Goal: Task Accomplishment & Management: Use online tool/utility

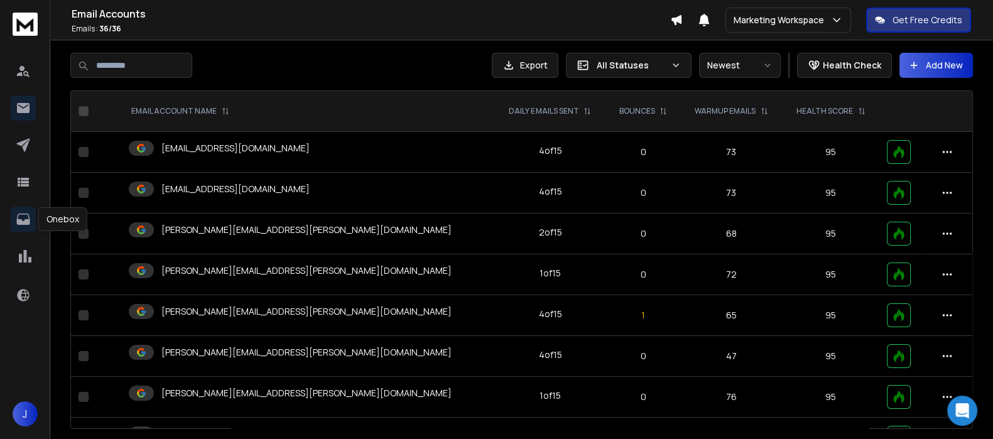
click at [23, 219] on icon at bounding box center [23, 219] width 15 height 15
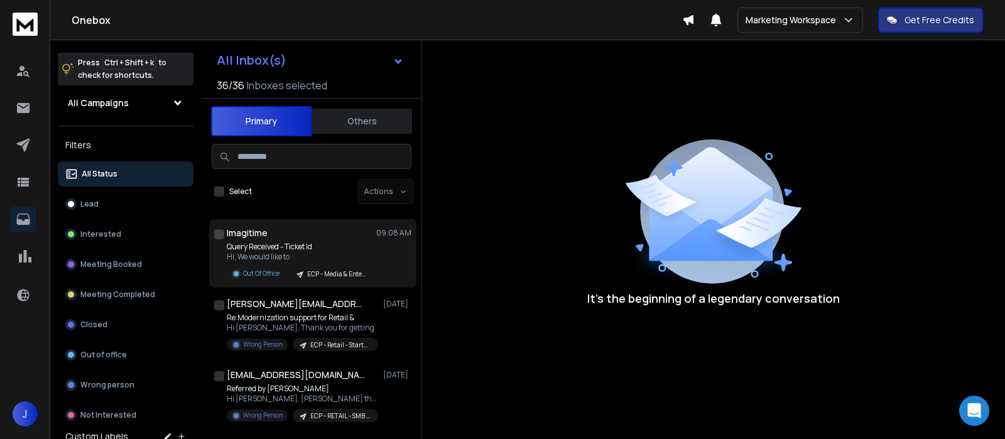
click at [337, 238] on div "Imagitime 09:08 AM" at bounding box center [319, 233] width 185 height 13
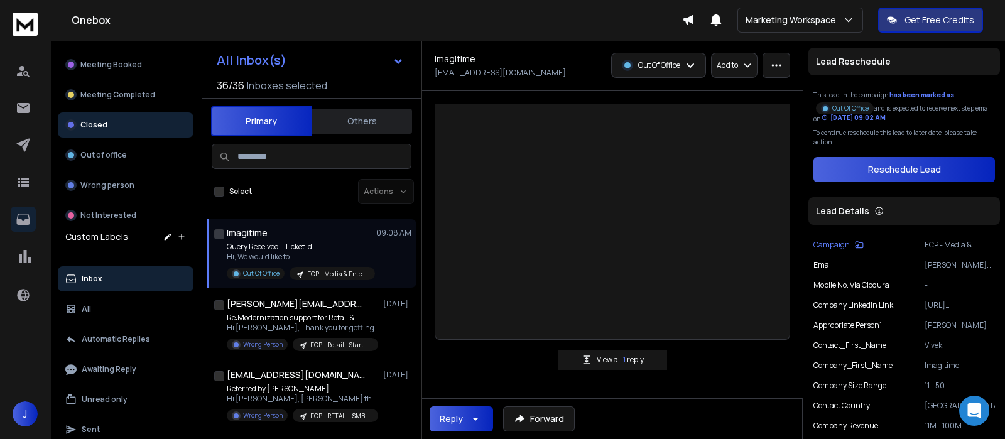
scroll to position [236, 0]
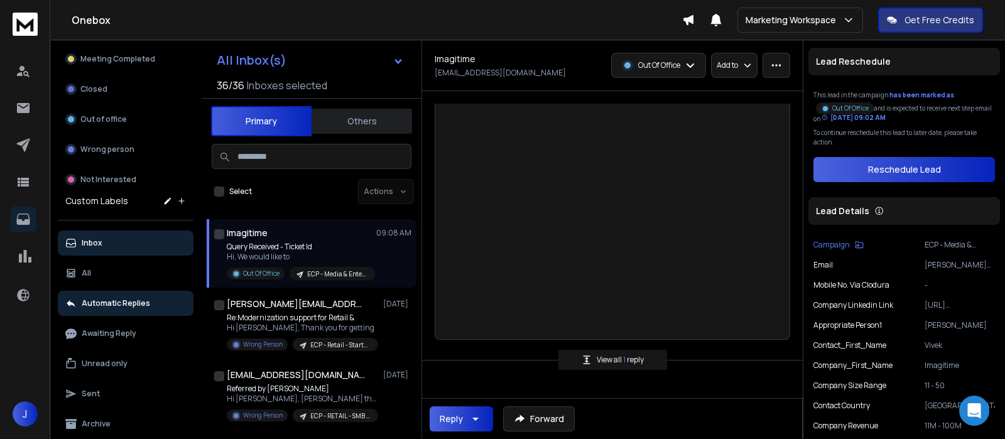
click at [163, 298] on button "Automatic Replies" at bounding box center [126, 303] width 136 height 25
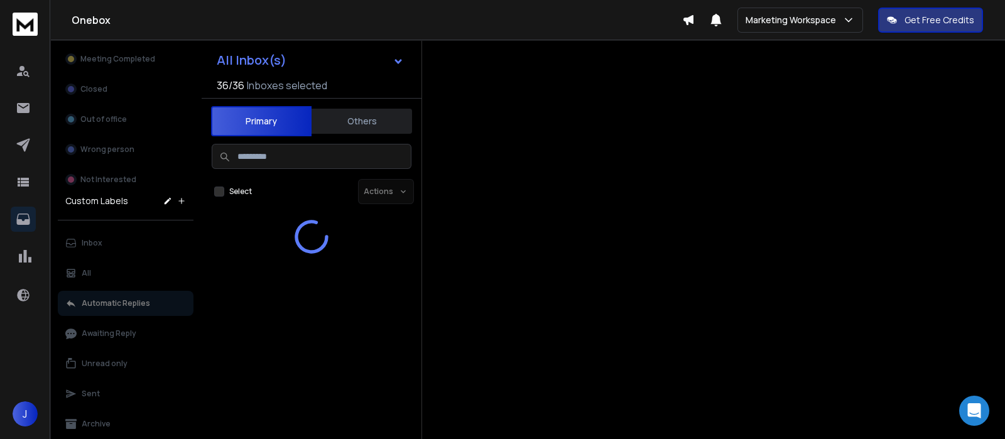
scroll to position [0, 0]
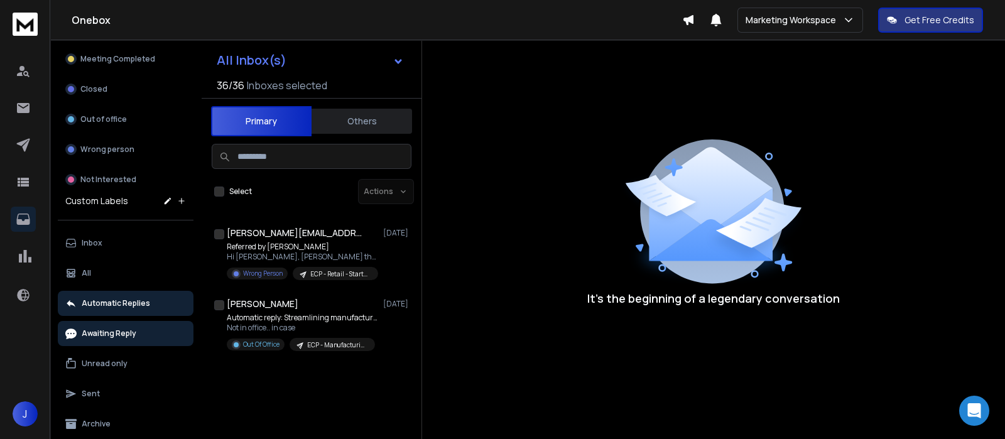
click at [171, 328] on button "Awaiting Reply" at bounding box center [126, 333] width 136 height 25
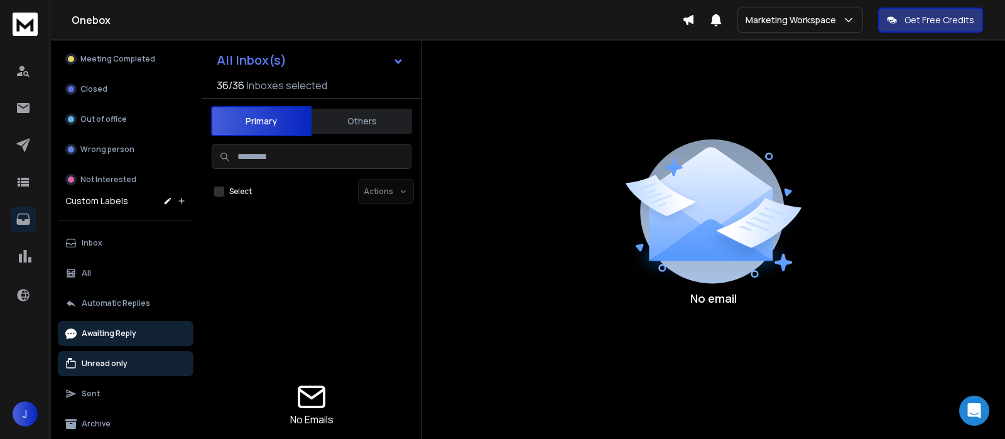
click at [173, 365] on button "Unread only" at bounding box center [126, 363] width 136 height 25
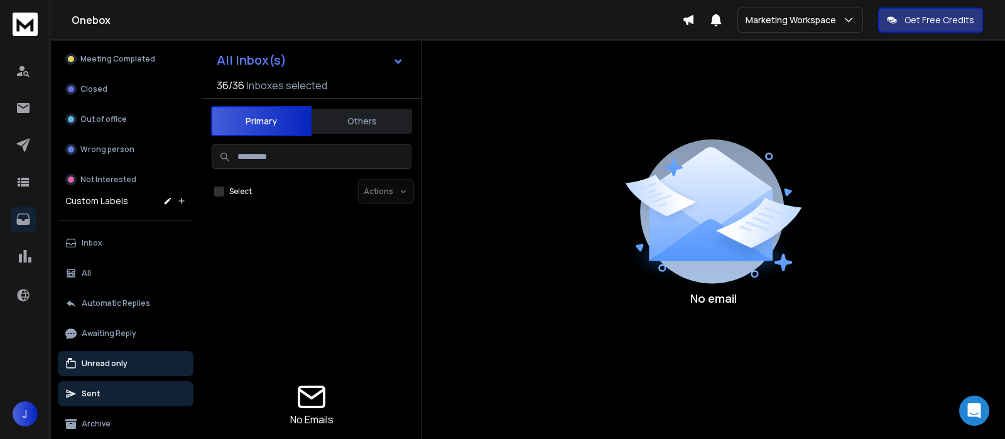
click at [166, 395] on button "Sent" at bounding box center [126, 393] width 136 height 25
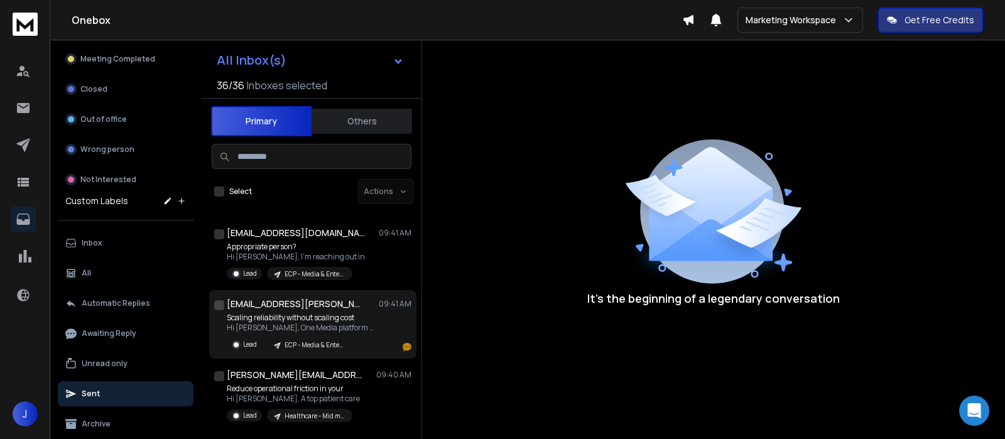
scroll to position [78, 0]
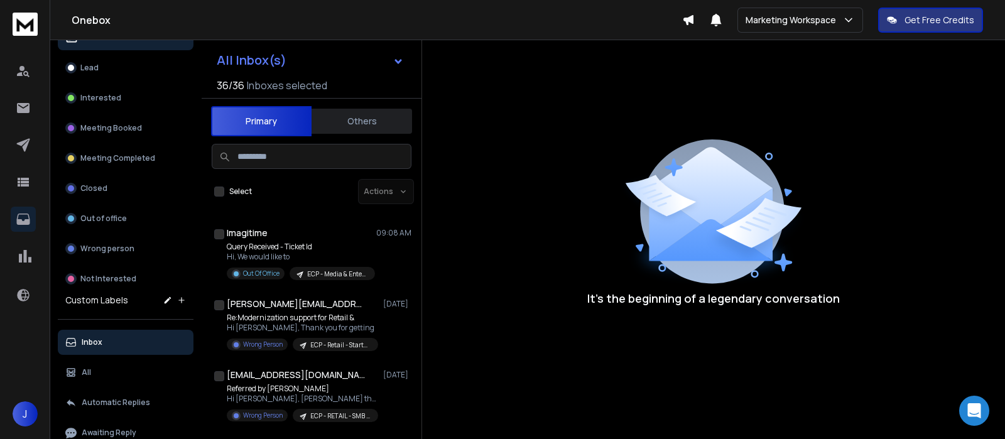
scroll to position [156, 0]
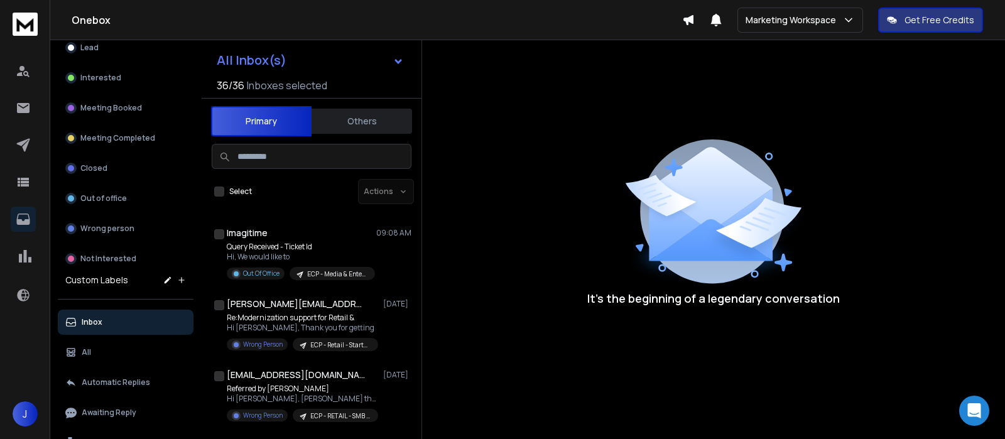
click at [134, 329] on button "Inbox" at bounding box center [126, 322] width 136 height 25
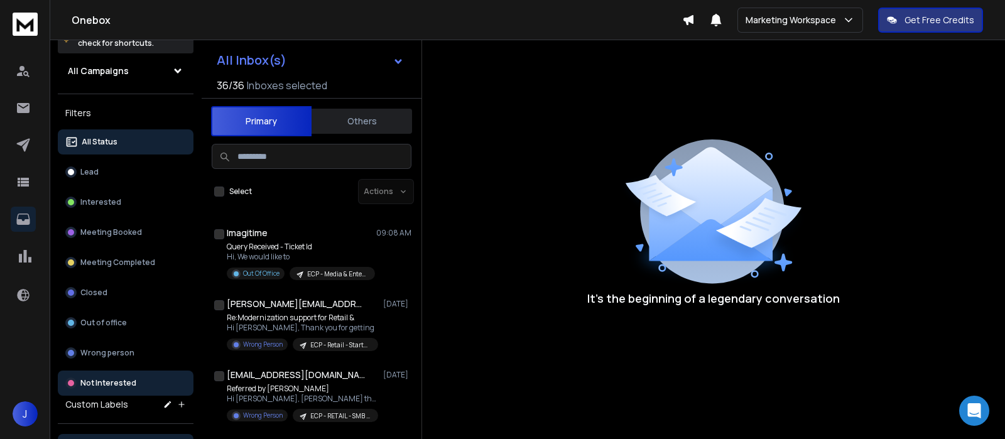
scroll to position [0, 0]
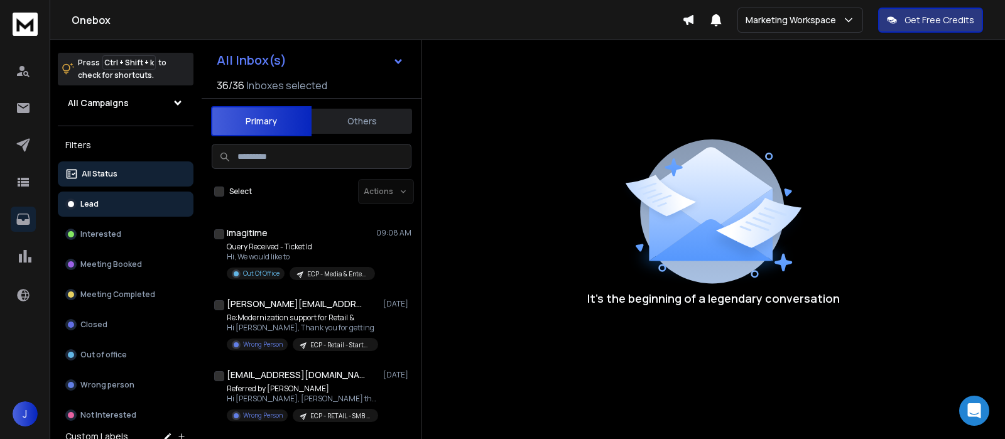
click at [138, 203] on button "Lead" at bounding box center [126, 204] width 136 height 25
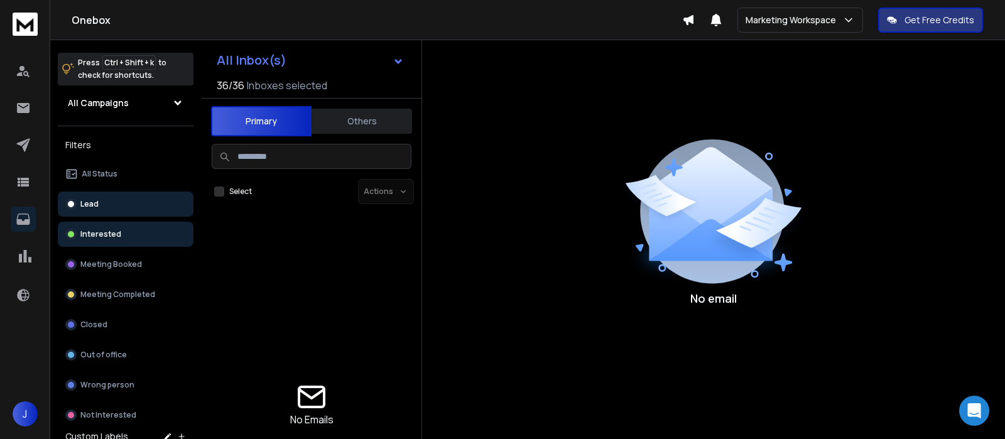
click at [138, 234] on button "Interested" at bounding box center [126, 234] width 136 height 25
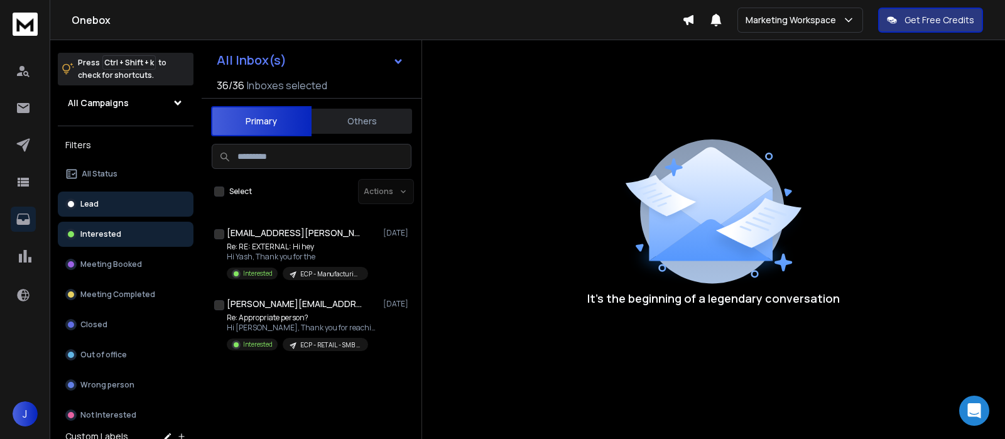
click at [139, 206] on button "Lead" at bounding box center [126, 204] width 136 height 25
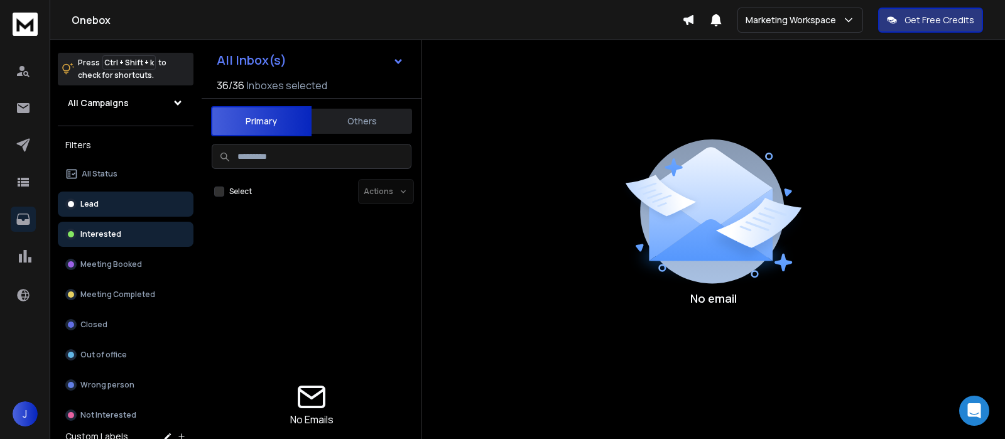
click at [139, 224] on button "Interested" at bounding box center [126, 234] width 136 height 25
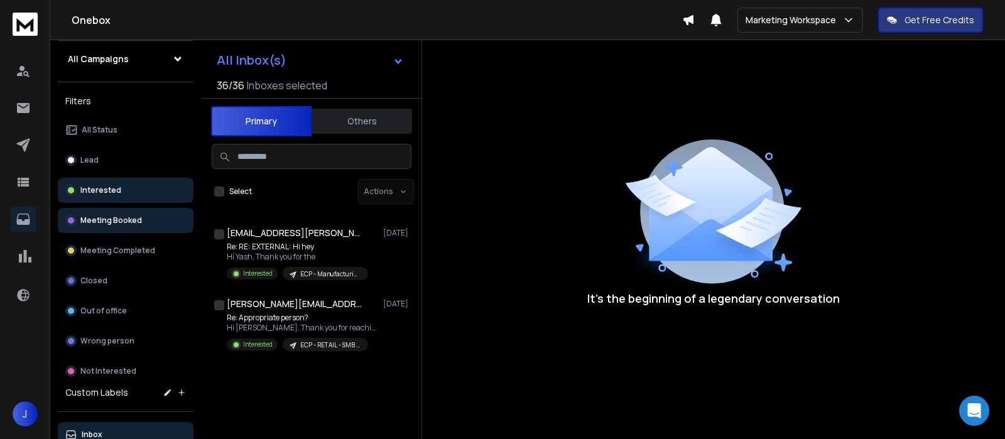
scroll to position [78, 0]
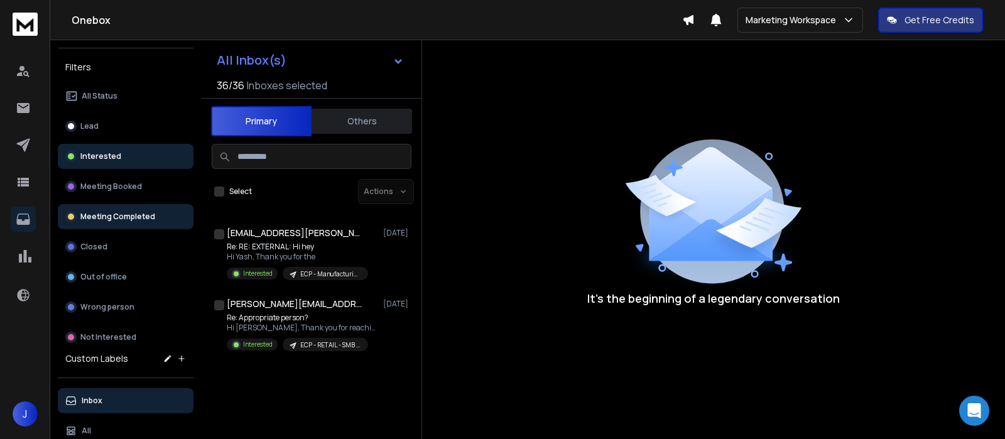
click at [145, 224] on button "Meeting Completed" at bounding box center [126, 216] width 136 height 25
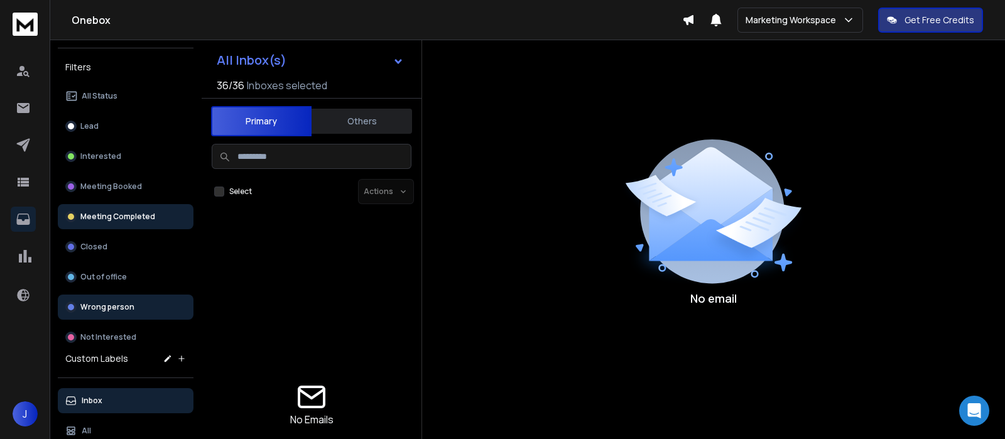
scroll to position [236, 0]
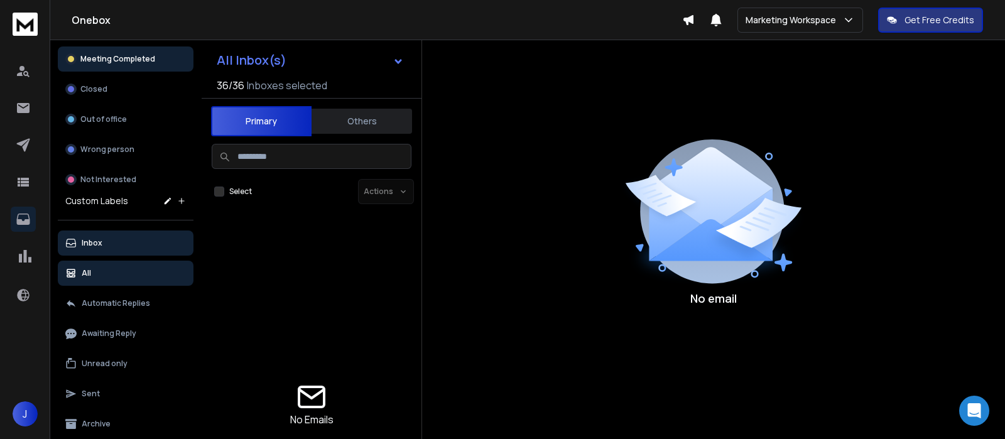
click at [132, 276] on button "All" at bounding box center [126, 273] width 136 height 25
click at [124, 238] on button "Inbox" at bounding box center [126, 242] width 136 height 25
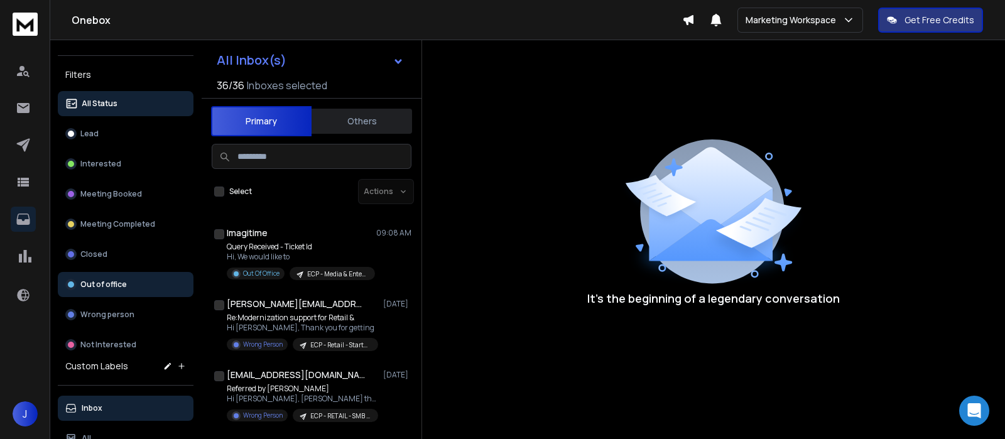
scroll to position [156, 0]
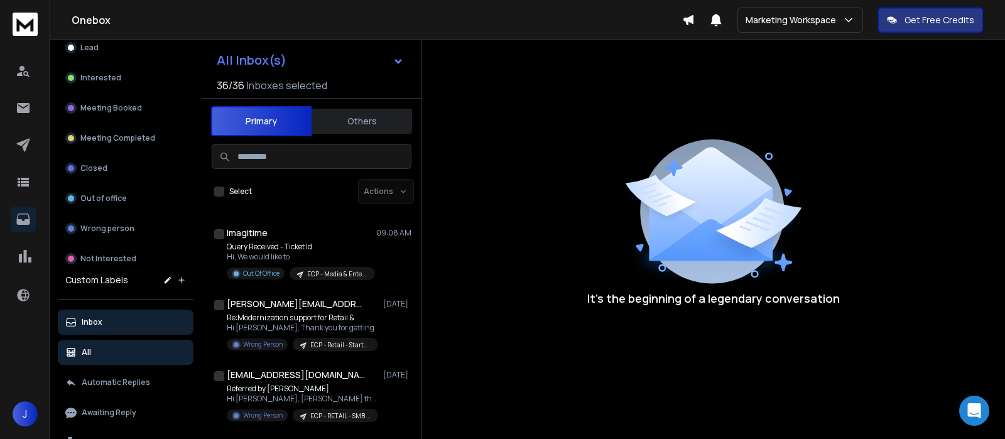
click at [149, 361] on button "All" at bounding box center [126, 352] width 136 height 25
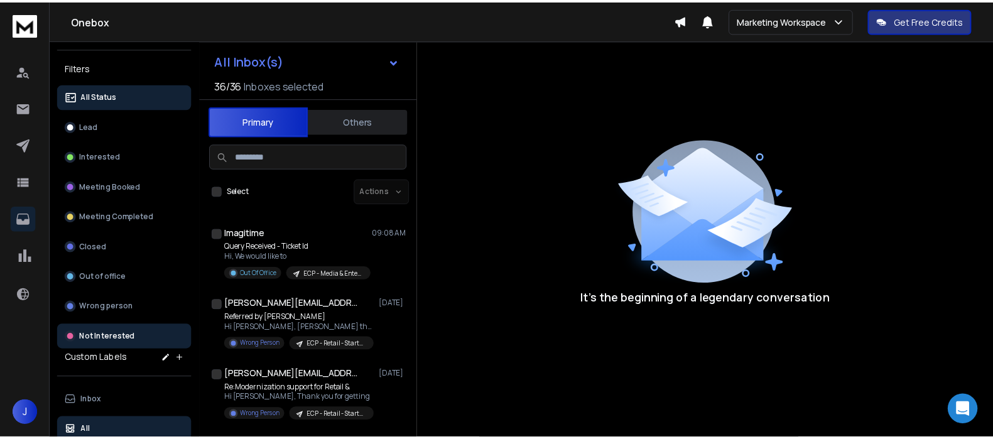
scroll to position [0, 0]
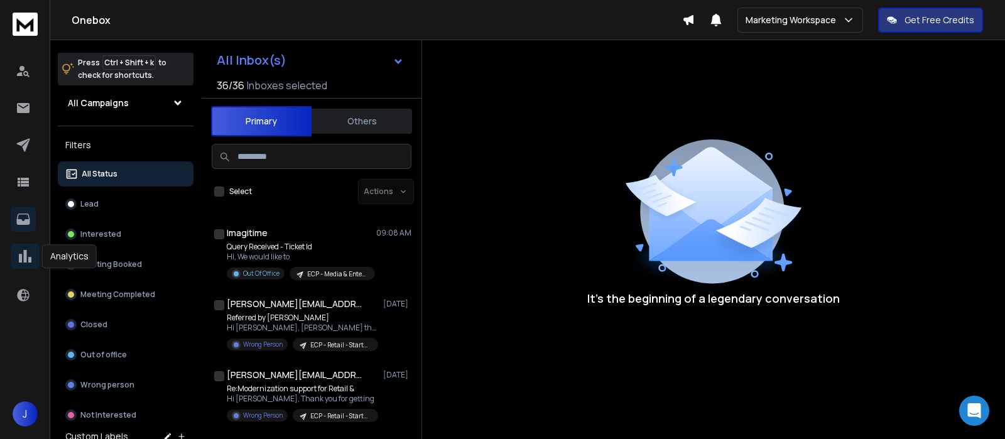
click at [26, 265] on icon at bounding box center [25, 256] width 19 height 19
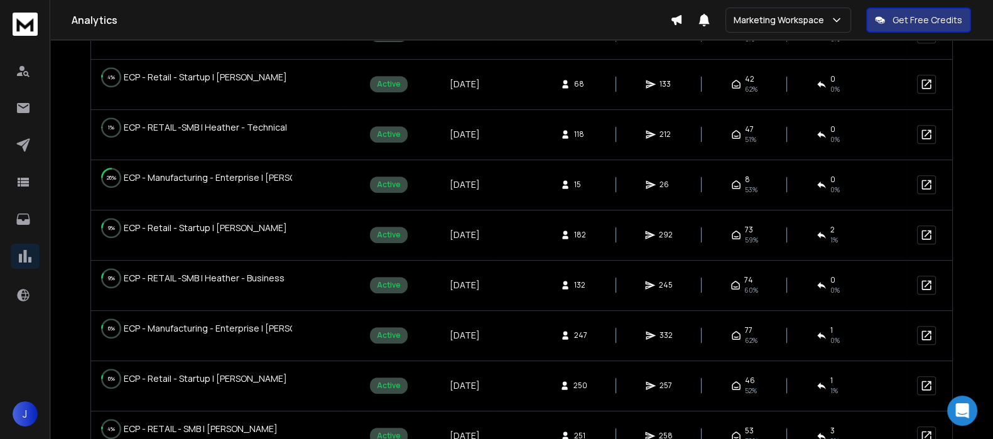
scroll to position [737, 0]
click at [31, 222] on link at bounding box center [23, 219] width 25 height 25
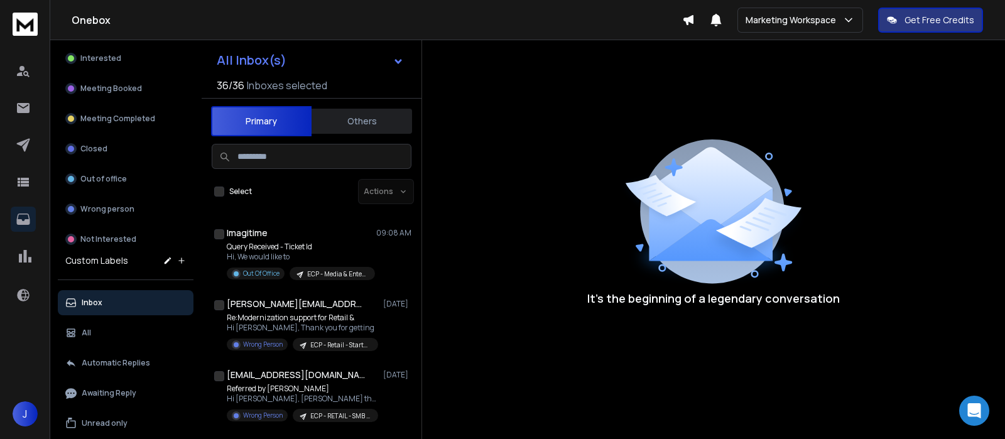
scroll to position [236, 0]
